Goal: Find specific page/section: Find specific page/section

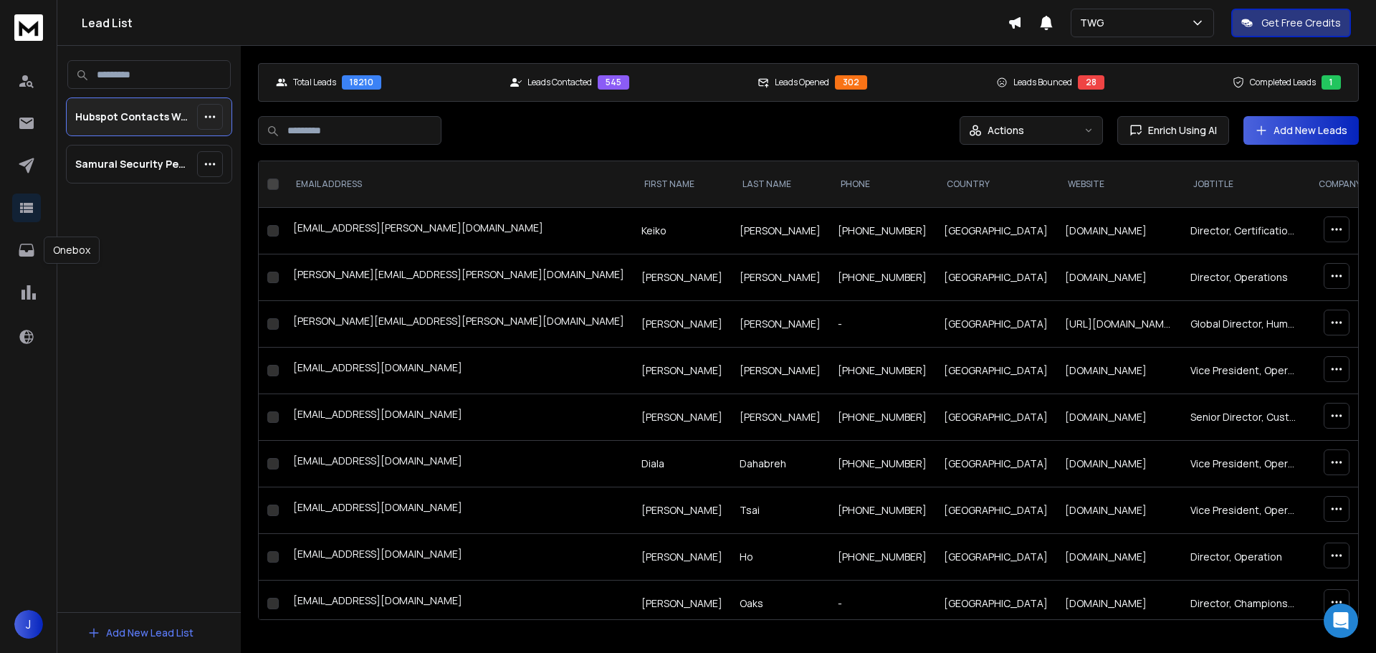
click at [16, 249] on link at bounding box center [26, 250] width 29 height 29
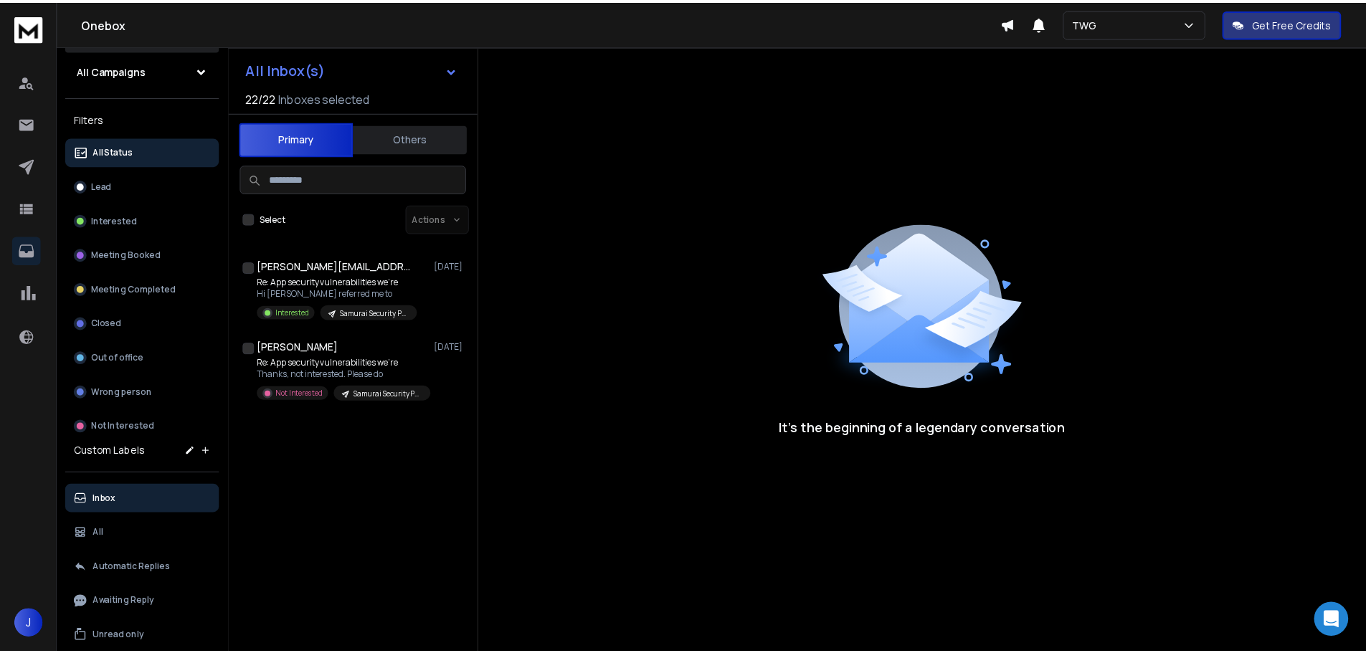
scroll to position [136, 0]
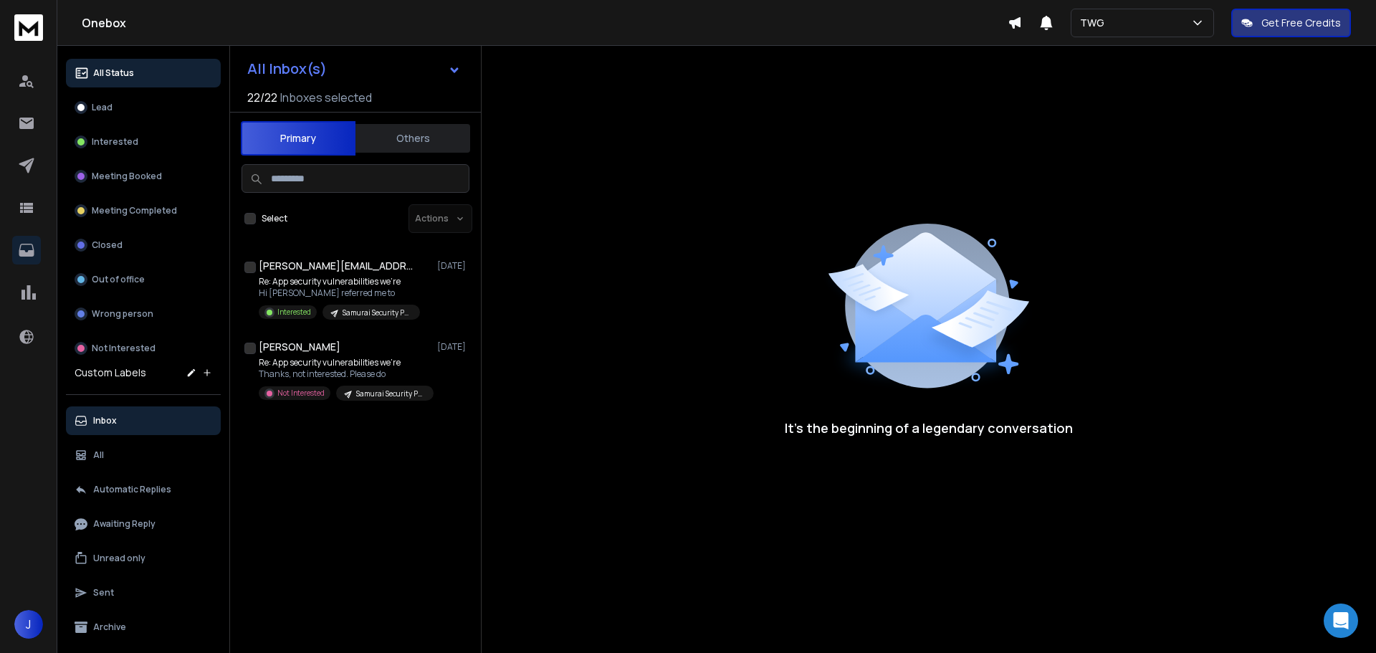
click at [0, 442] on div "J" at bounding box center [28, 326] width 57 height 653
click at [22, 158] on icon at bounding box center [26, 165] width 17 height 17
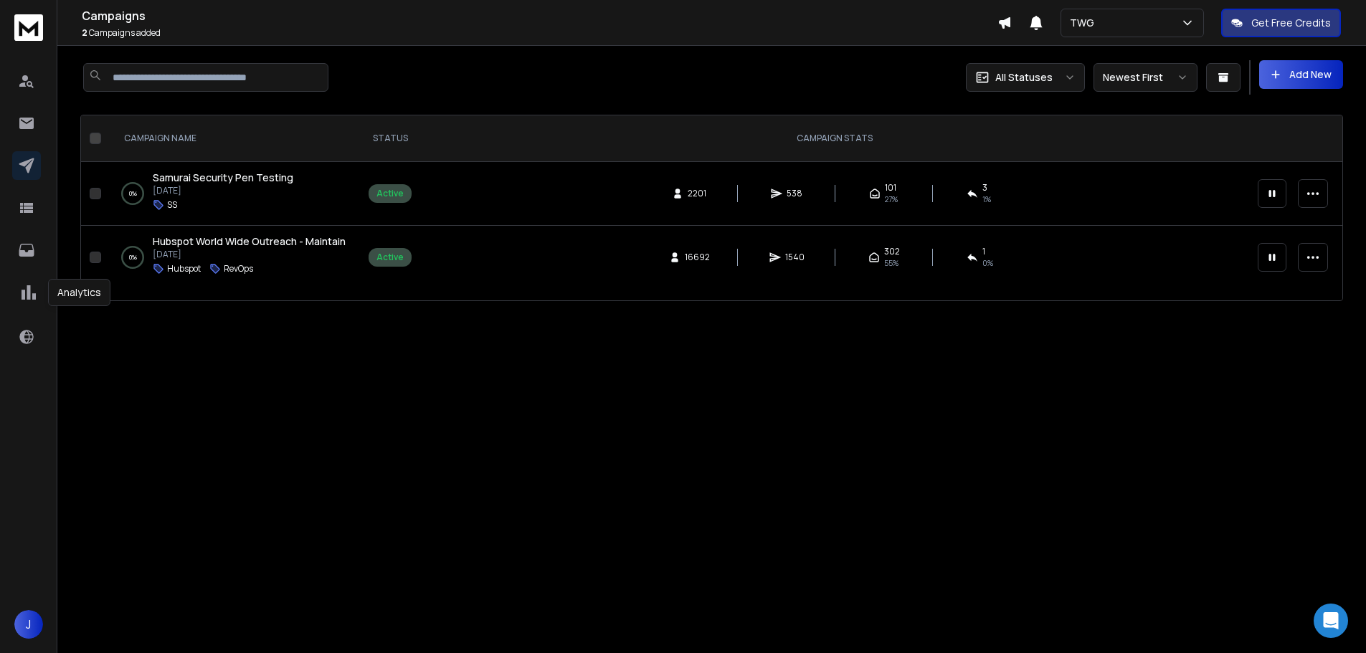
click at [28, 295] on icon at bounding box center [29, 292] width 14 height 14
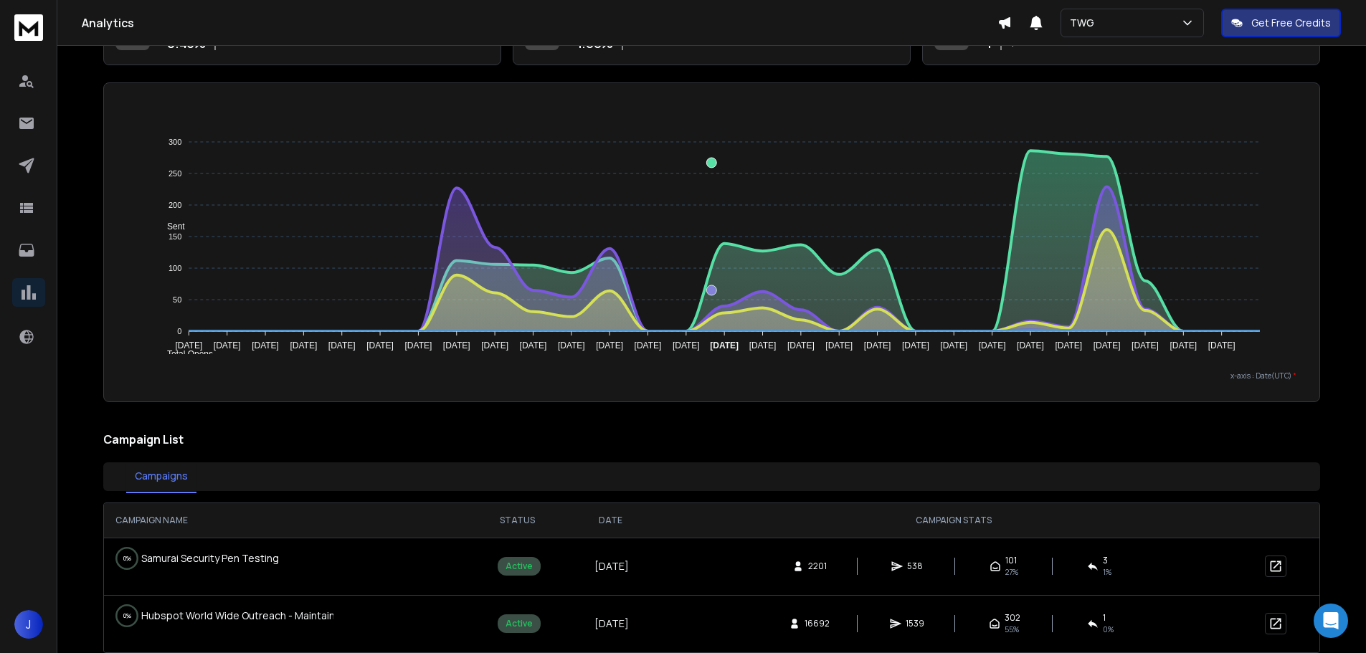
scroll to position [214, 0]
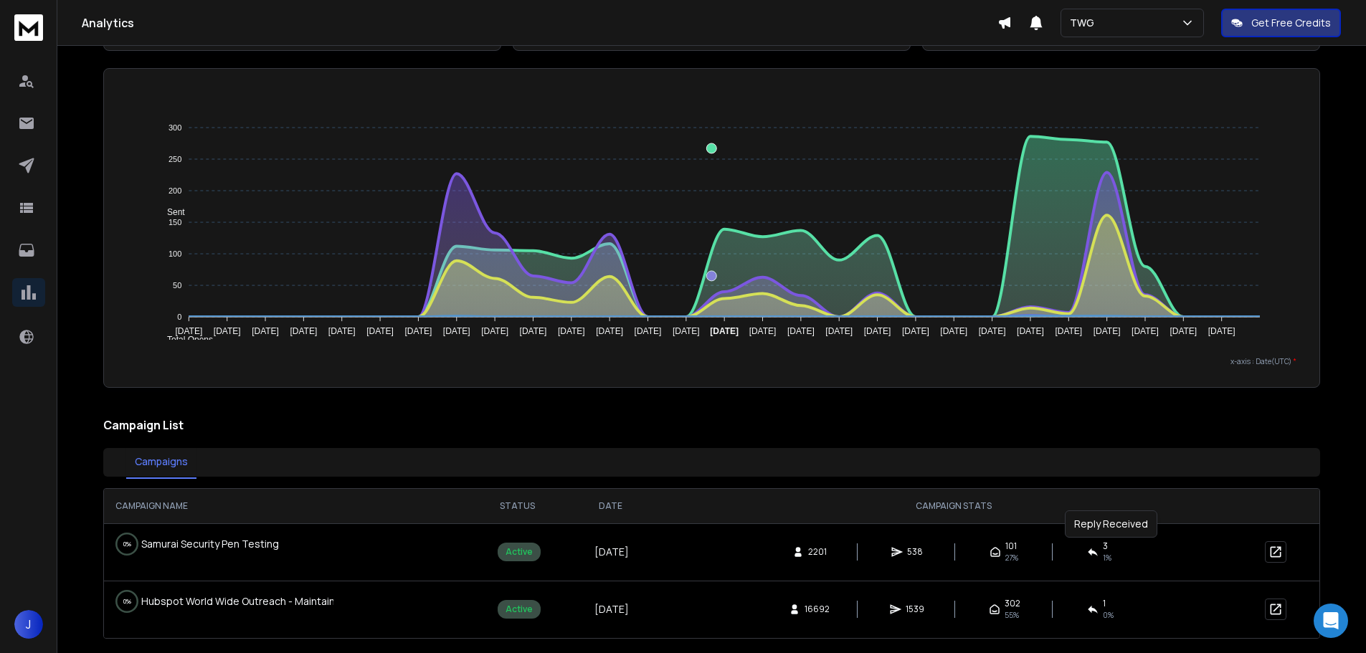
click at [1107, 544] on span "3" at bounding box center [1104, 545] width 5 height 11
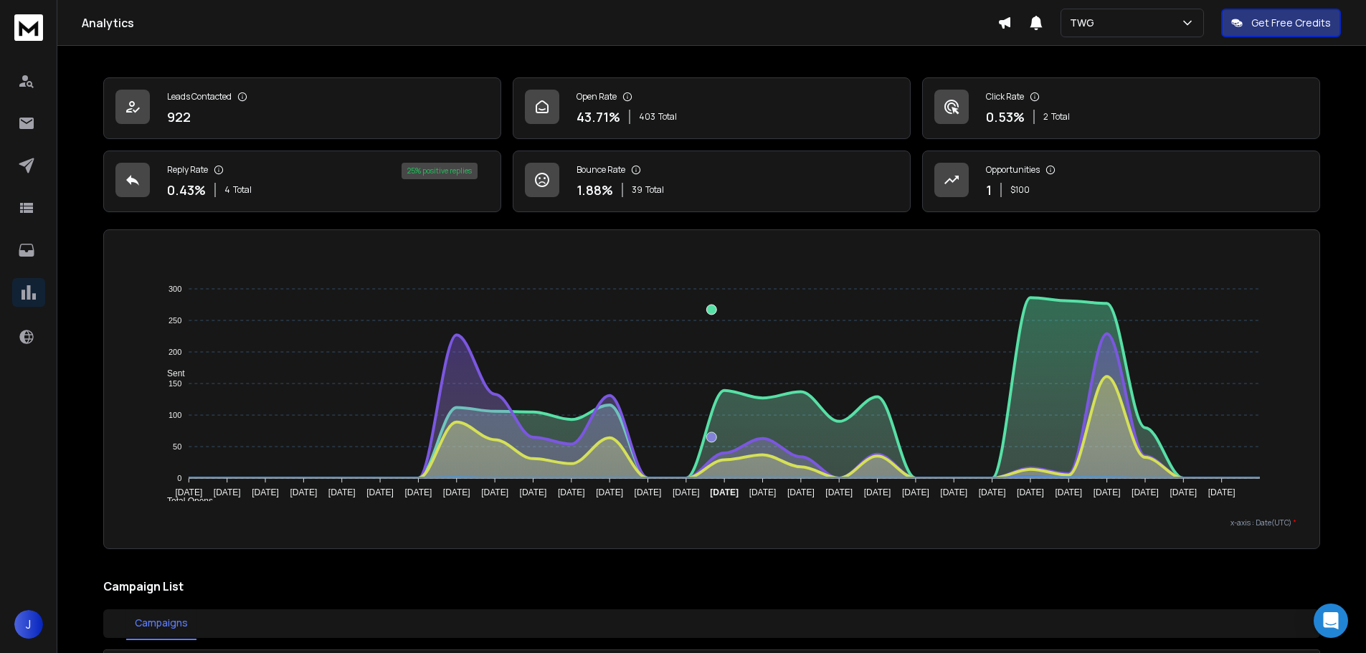
scroll to position [0, 0]
